Goal: Communication & Community: Answer question/provide support

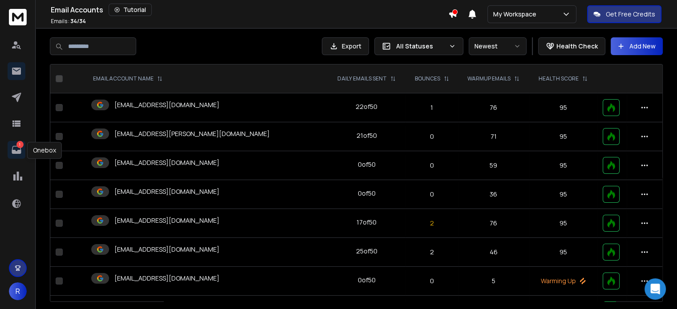
click at [14, 149] on icon at bounding box center [16, 150] width 11 height 11
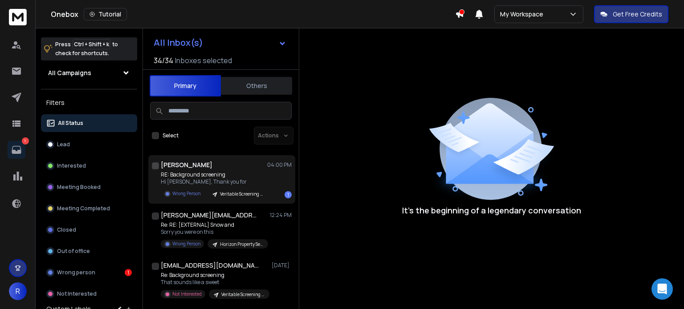
click at [218, 173] on p "RE: Background screening" at bounding box center [214, 174] width 107 height 7
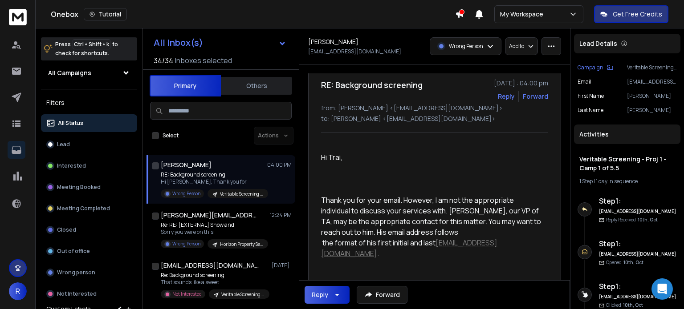
scroll to position [45, 0]
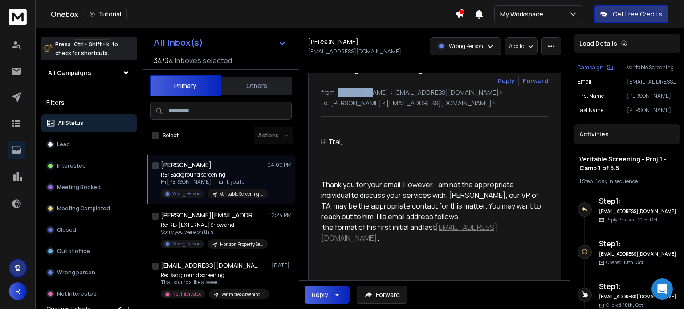
copy p "[PERSON_NAME]"
drag, startPoint x: 364, startPoint y: 94, endPoint x: 337, endPoint y: 91, distance: 27.3
click at [337, 91] on p "from: [PERSON_NAME] <[EMAIL_ADDRESS][DOMAIN_NAME]>" at bounding box center [434, 92] width 227 height 9
drag, startPoint x: 385, startPoint y: 93, endPoint x: 366, endPoint y: 93, distance: 19.1
click at [366, 93] on p "from: [PERSON_NAME] <[EMAIL_ADDRESS][DOMAIN_NAME]>" at bounding box center [434, 92] width 227 height 9
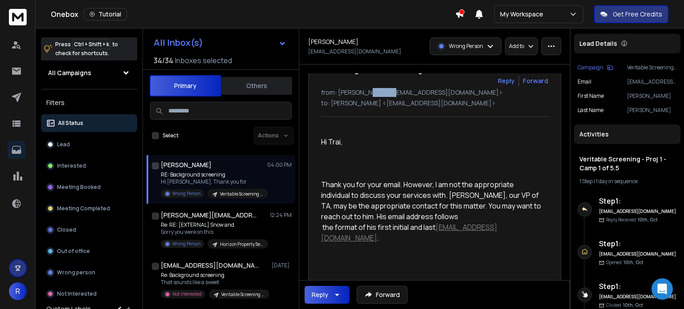
copy p "[PERSON_NAME]"
click at [379, 94] on p "from: [PERSON_NAME] <[EMAIL_ADDRESS][DOMAIN_NAME]>" at bounding box center [434, 92] width 227 height 9
drag, startPoint x: 369, startPoint y: 89, endPoint x: 386, endPoint y: 90, distance: 17.4
click at [386, 90] on p "from: [PERSON_NAME] <[EMAIL_ADDRESS][DOMAIN_NAME]>" at bounding box center [434, 92] width 227 height 9
copy p "[PERSON_NAME]"
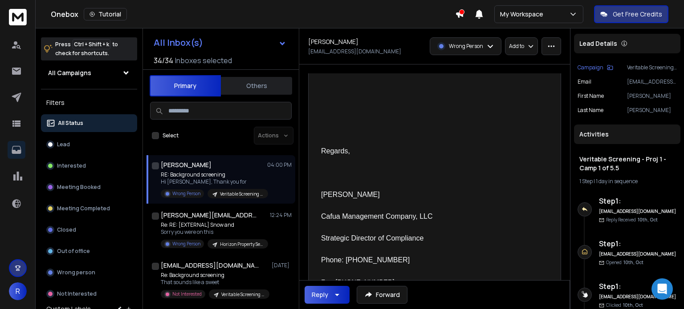
scroll to position [223, 0]
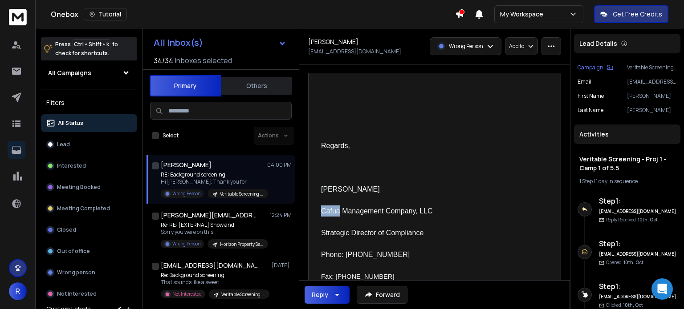
copy span "Cafua"
drag, startPoint x: 340, startPoint y: 210, endPoint x: 321, endPoint y: 209, distance: 18.3
click at [321, 209] on span "Cafua Management Company, LLC" at bounding box center [377, 211] width 112 height 8
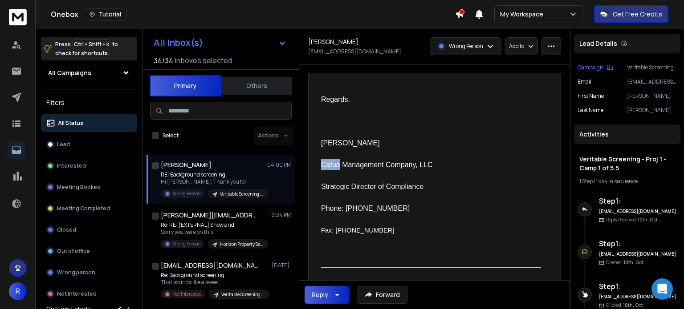
scroll to position [312, 0]
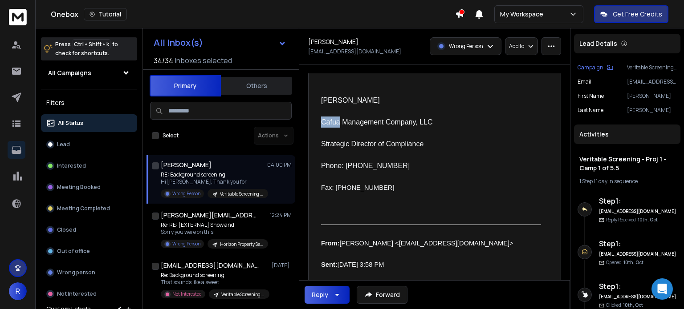
copy span "[PERSON_NAME]"
drag, startPoint x: 376, startPoint y: 100, endPoint x: 355, endPoint y: 98, distance: 21.4
click at [355, 98] on span "[PERSON_NAME]" at bounding box center [350, 101] width 59 height 8
drag, startPoint x: 339, startPoint y: 120, endPoint x: 323, endPoint y: 120, distance: 15.6
click at [323, 120] on span "Cafua Management Company, LLC" at bounding box center [377, 122] width 112 height 8
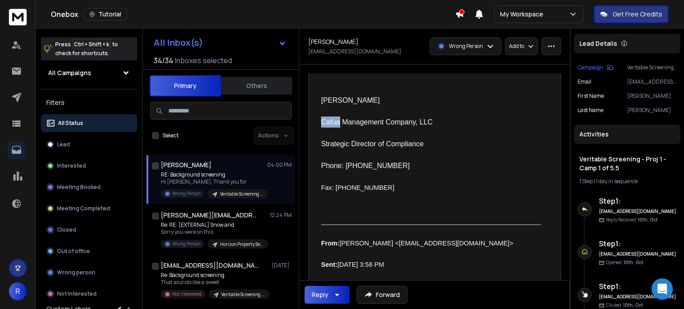
copy span "Cafua"
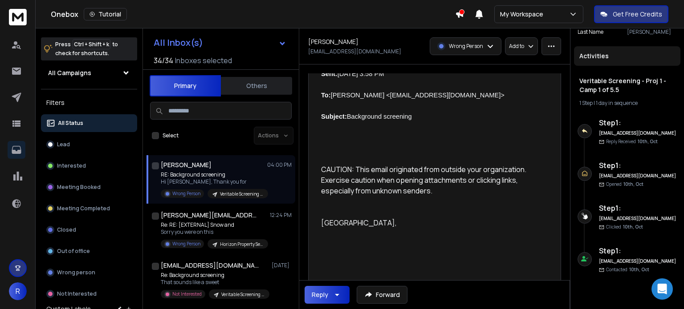
scroll to position [490, 0]
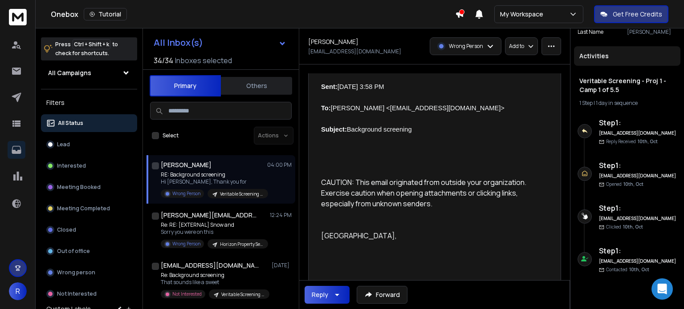
copy span "[EMAIL_ADDRESS][DOMAIN_NAME]"
drag, startPoint x: 468, startPoint y: 117, endPoint x: 379, endPoint y: 116, distance: 88.2
click at [379, 116] on span "[PERSON_NAME] <[EMAIL_ADDRESS][DOMAIN_NAME]> Sent: [DATE] 3:58 PM To: [PERSON_N…" at bounding box center [417, 97] width 192 height 71
click at [182, 170] on div "[PERSON_NAME] 04:00 PM RE: Background screening Hi [PERSON_NAME], Thank you for…" at bounding box center [226, 180] width 131 height 38
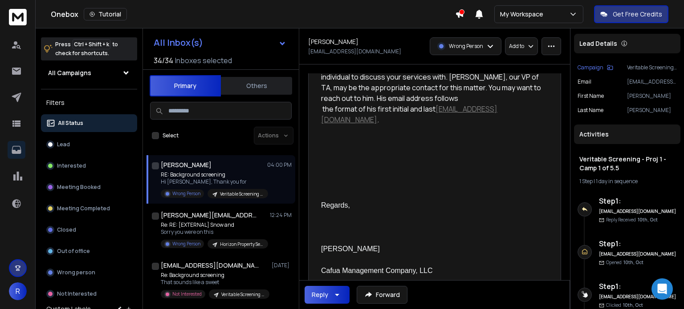
scroll to position [178, 0]
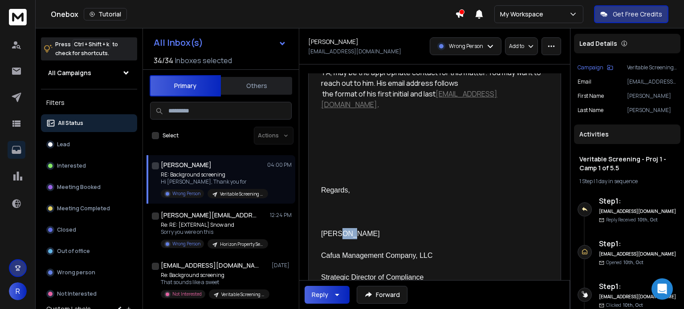
drag, startPoint x: 350, startPoint y: 232, endPoint x: 341, endPoint y: 231, distance: 9.4
click at [341, 231] on span "[PERSON_NAME]" at bounding box center [350, 234] width 59 height 8
click at [351, 231] on span "[PERSON_NAME]" at bounding box center [350, 234] width 59 height 8
drag, startPoint x: 352, startPoint y: 232, endPoint x: 324, endPoint y: 233, distance: 28.1
click at [324, 233] on span "[PERSON_NAME]" at bounding box center [350, 234] width 59 height 8
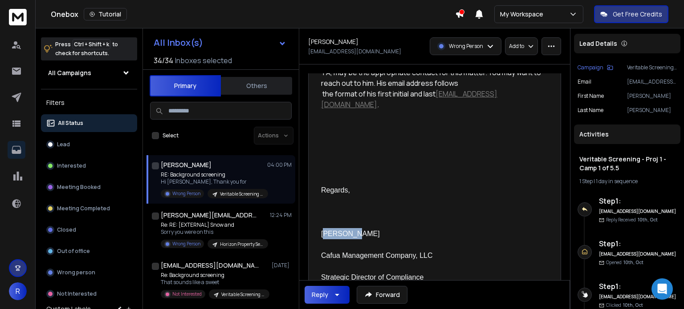
click at [324, 233] on span "[PERSON_NAME]" at bounding box center [350, 234] width 59 height 8
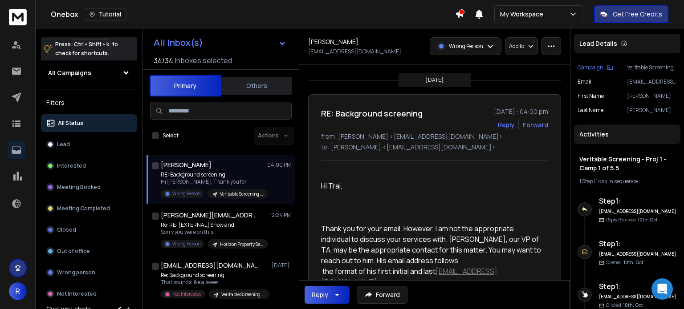
scroll to position [0, 0]
click at [319, 297] on div "Reply" at bounding box center [320, 295] width 16 height 9
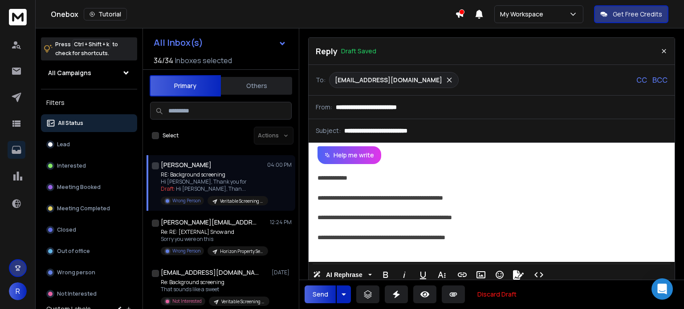
click at [317, 215] on div "**********" at bounding box center [486, 218] width 339 height 10
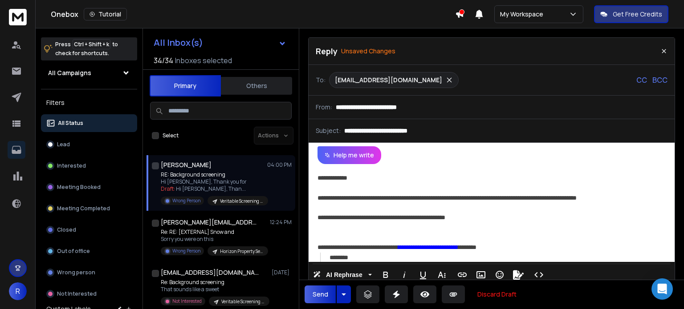
click at [317, 217] on div "**********" at bounding box center [486, 218] width 339 height 10
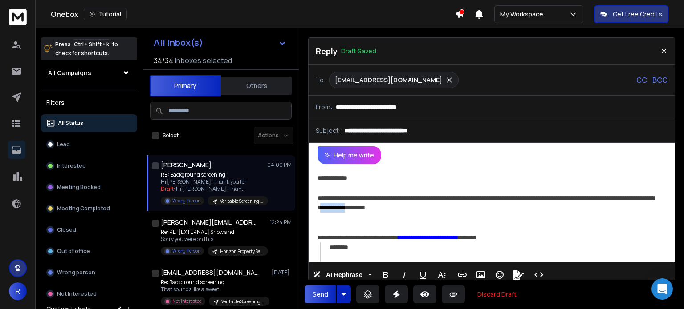
drag, startPoint x: 429, startPoint y: 209, endPoint x: 395, endPoint y: 209, distance: 33.8
click at [395, 209] on div "**********" at bounding box center [486, 203] width 339 height 20
click at [390, 220] on div at bounding box center [490, 218] width 346 height 10
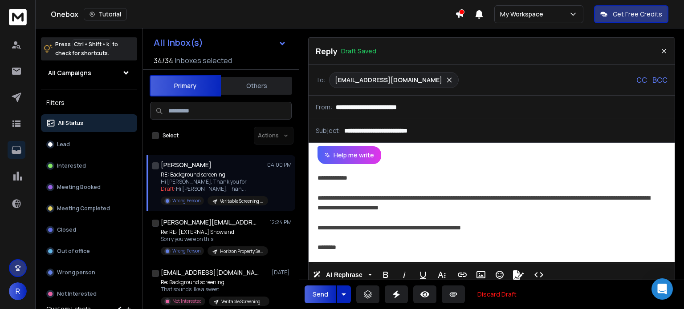
click at [319, 175] on div "**********" at bounding box center [486, 178] width 339 height 10
click at [321, 295] on button "Send" at bounding box center [320, 295] width 31 height 18
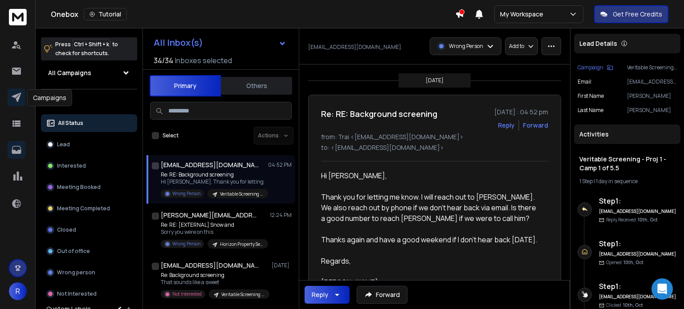
click at [17, 99] on icon at bounding box center [16, 97] width 9 height 9
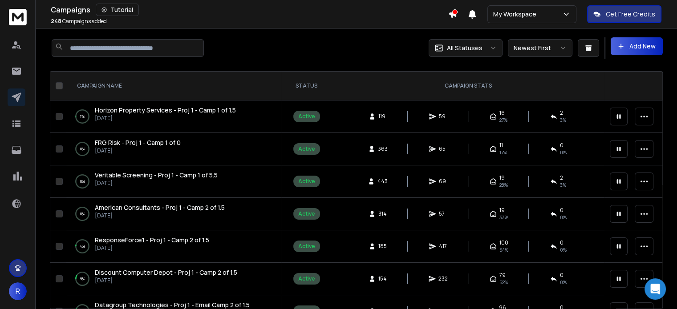
click at [132, 42] on input at bounding box center [128, 48] width 152 height 18
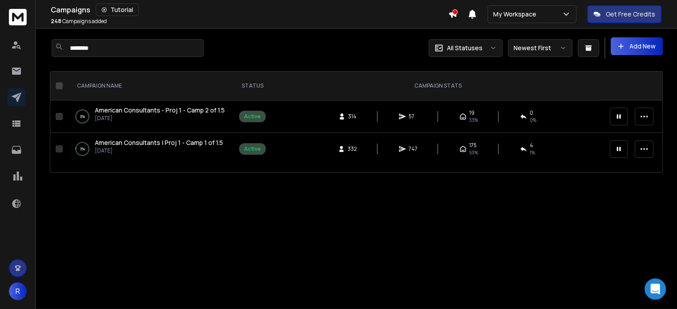
type input "********"
click at [194, 141] on span "American Consultants | Proj 1 - Camp 1 of 1.5" at bounding box center [159, 142] width 128 height 8
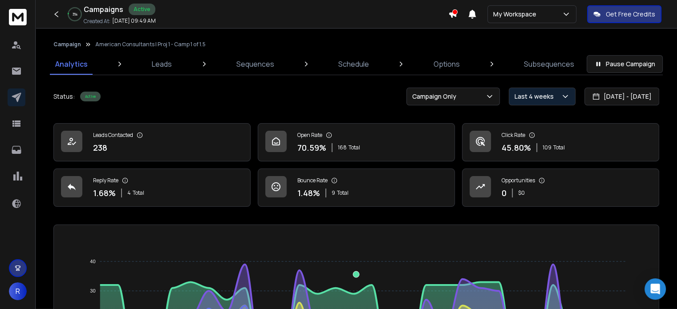
click at [520, 94] on p "Last 4 weeks" at bounding box center [536, 96] width 43 height 9
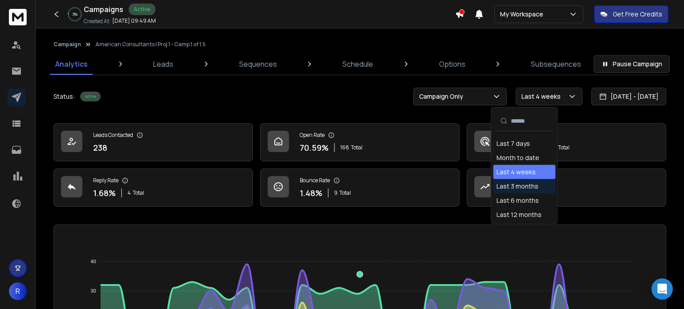
click at [524, 183] on div "Last 3 months" at bounding box center [517, 186] width 42 height 9
